Goal: Task Accomplishment & Management: Manage account settings

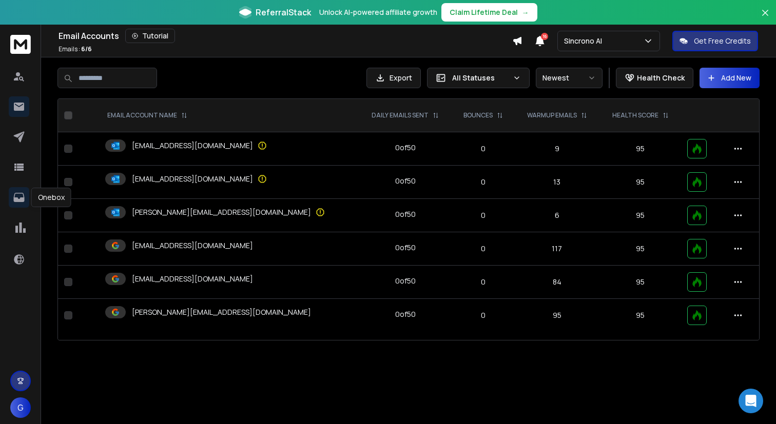
click at [24, 199] on icon at bounding box center [18, 197] width 11 height 9
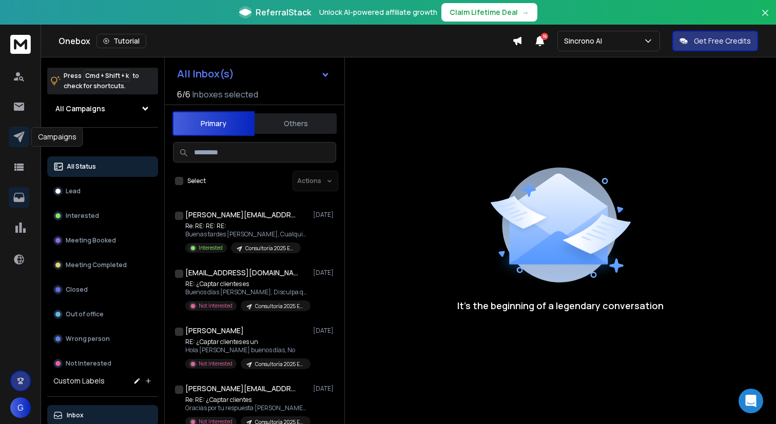
click at [20, 142] on icon at bounding box center [18, 137] width 11 height 11
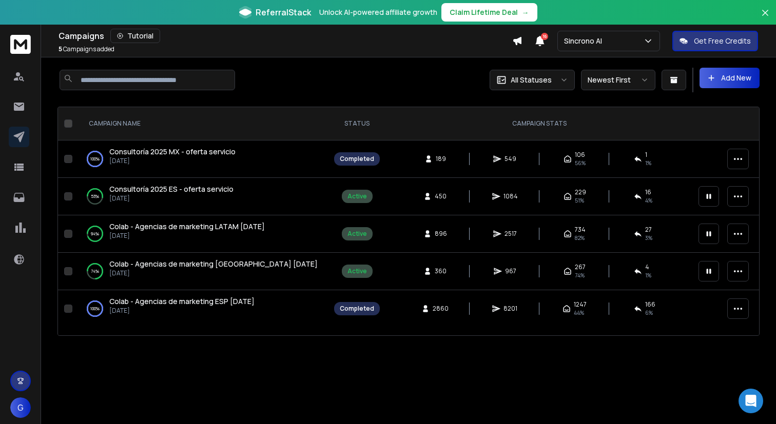
click at [161, 194] on span "Consultoría 2025 ES - oferta servicio" at bounding box center [171, 189] width 124 height 10
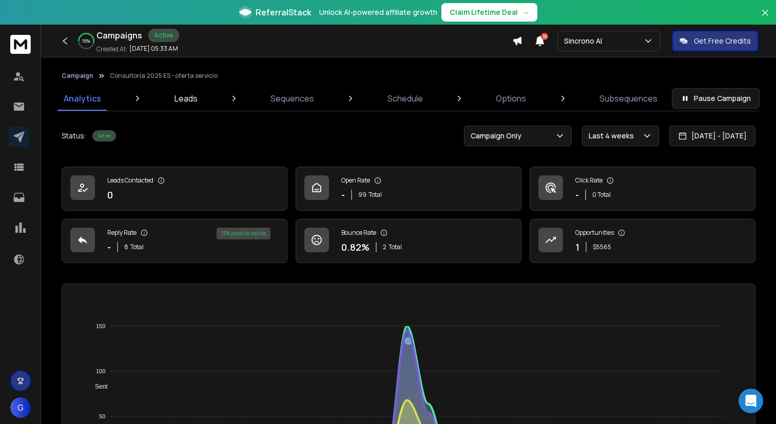
click at [192, 106] on link "Leads" at bounding box center [185, 98] width 35 height 25
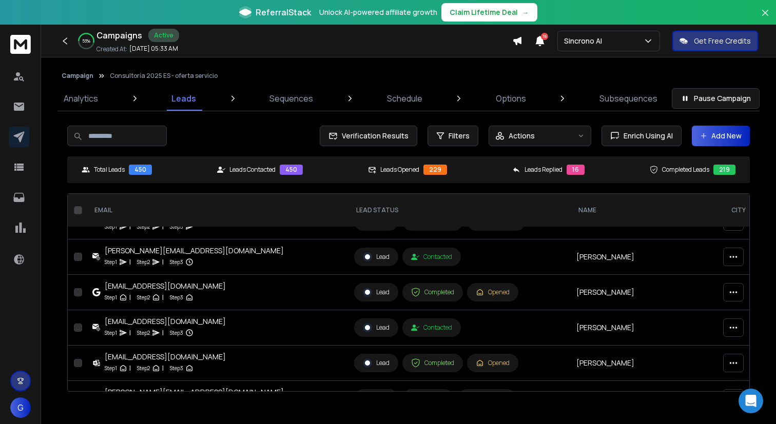
scroll to position [2822, 0]
drag, startPoint x: 301, startPoint y: 100, endPoint x: 294, endPoint y: 127, distance: 27.5
click at [301, 100] on p "Sequences" at bounding box center [291, 98] width 44 height 12
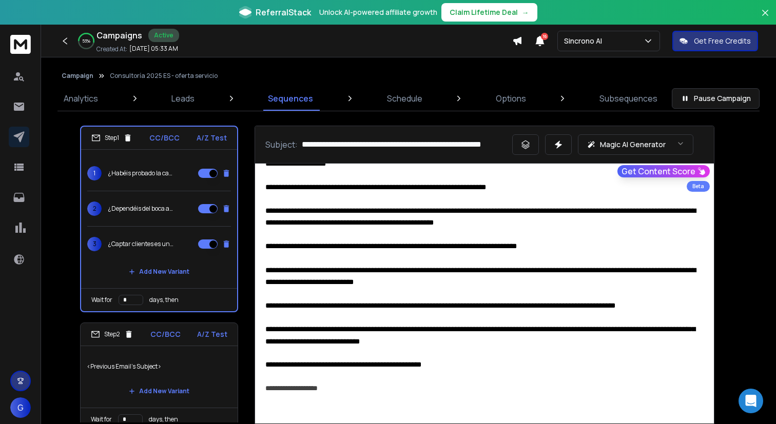
scroll to position [17, 0]
